Goal: Navigation & Orientation: Find specific page/section

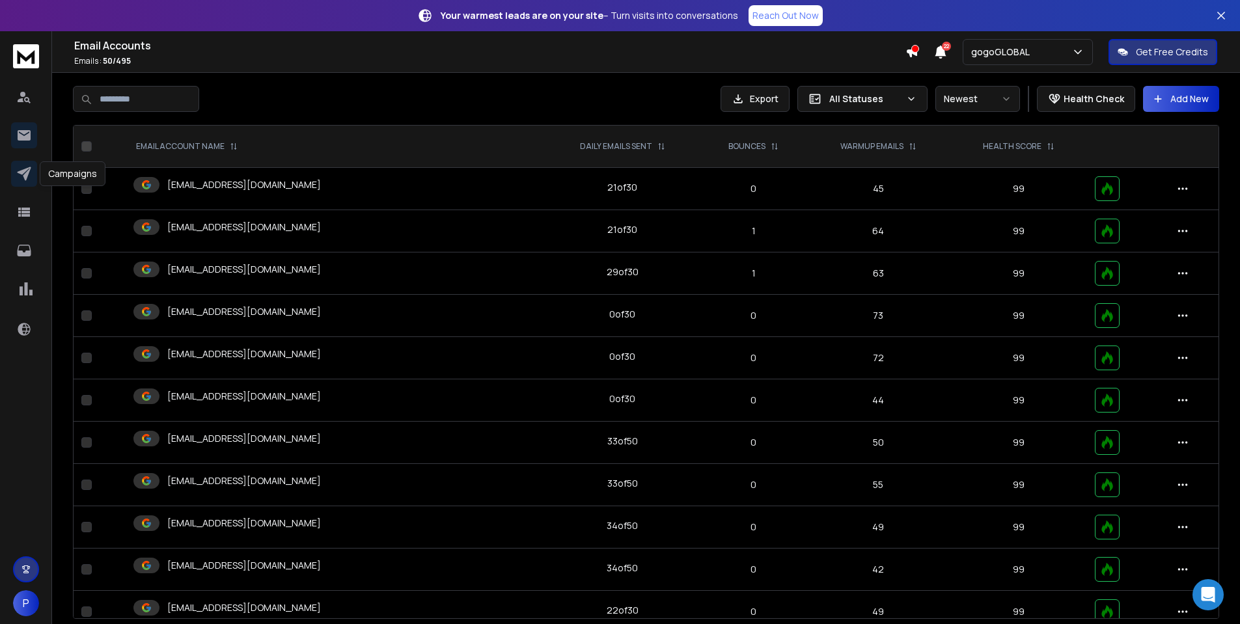
click at [26, 169] on icon at bounding box center [24, 174] width 14 height 14
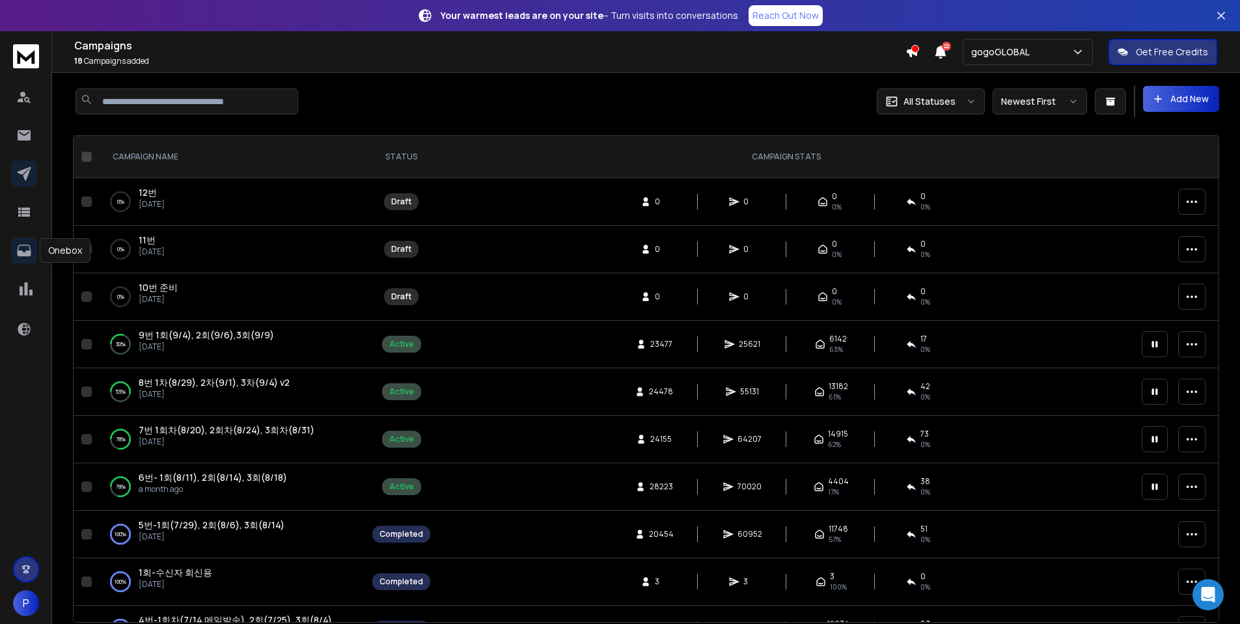
click at [24, 253] on icon at bounding box center [24, 251] width 14 height 12
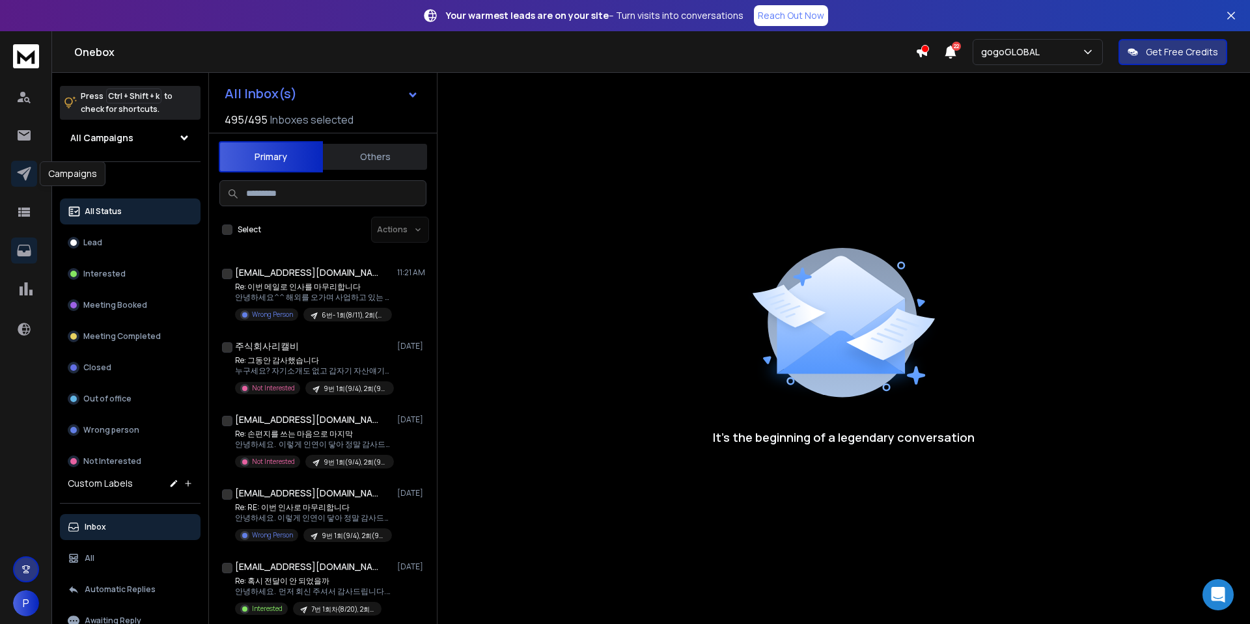
click at [18, 175] on icon at bounding box center [24, 174] width 16 height 16
